Goal: Task Accomplishment & Management: Use online tool/utility

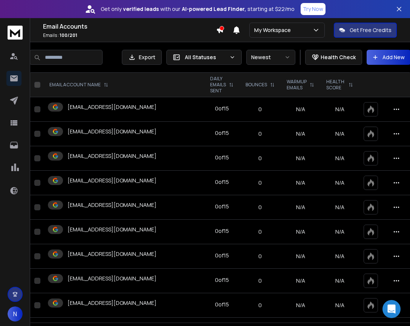
click at [389, 58] on button "Add New" at bounding box center [389, 57] width 44 height 15
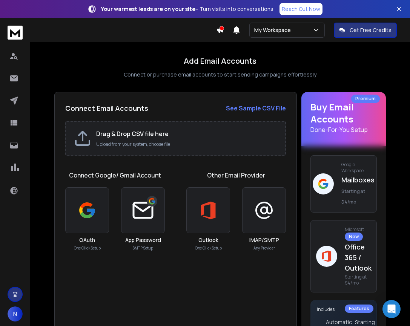
click at [91, 216] on icon at bounding box center [86, 215] width 12 height 6
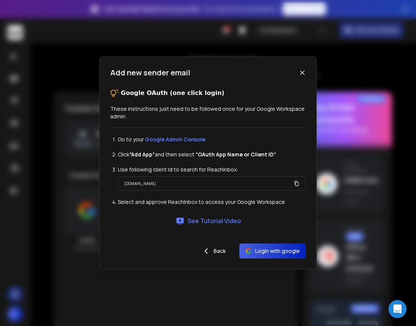
click at [289, 251] on button "Login with google" at bounding box center [272, 251] width 66 height 15
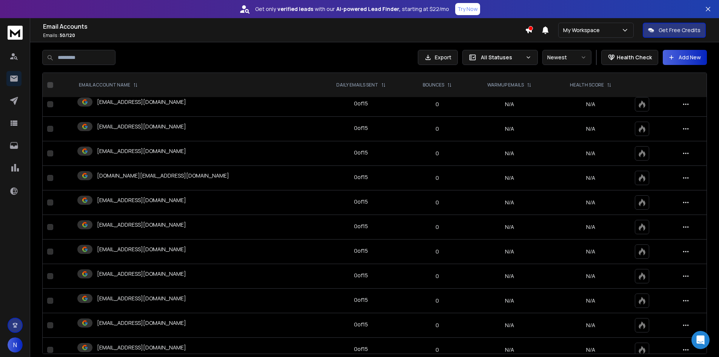
scroll to position [453, 0]
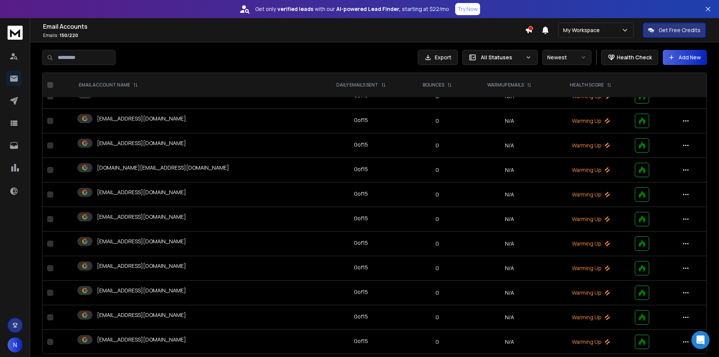
scroll to position [3082, 0]
